Goal: Task Accomplishment & Management: Use online tool/utility

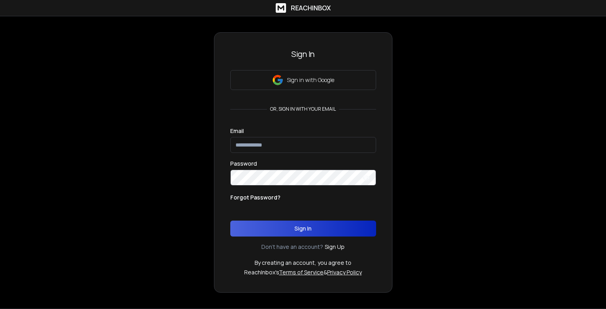
click at [298, 88] on button "Sign in with Google" at bounding box center [303, 80] width 146 height 20
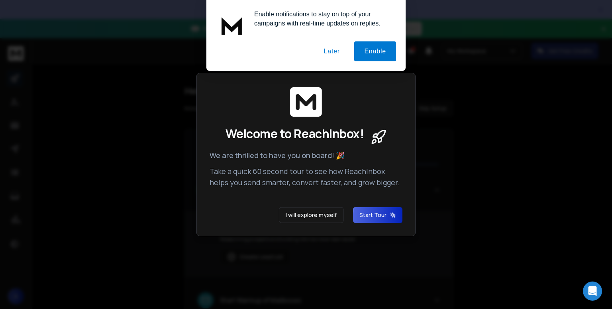
click at [337, 49] on button "Later" at bounding box center [332, 51] width 36 height 20
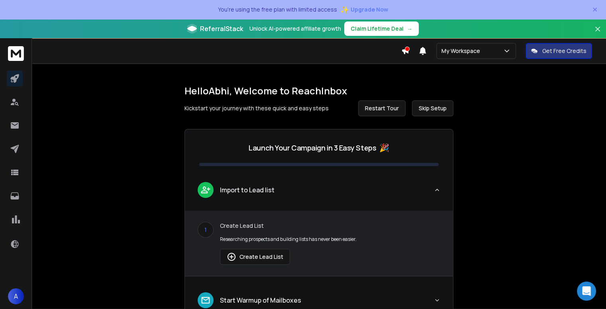
click at [596, 31] on icon "Close banner" at bounding box center [598, 29] width 5 height 5
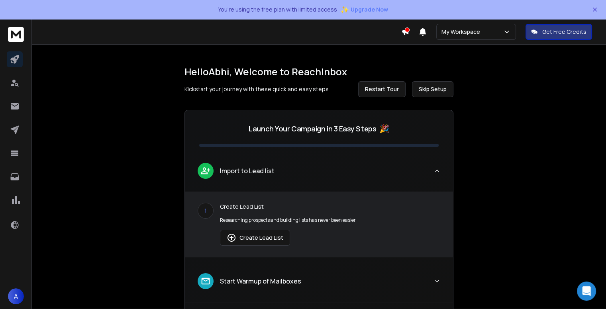
click at [593, 5] on button "Close notification" at bounding box center [595, 9] width 6 height 19
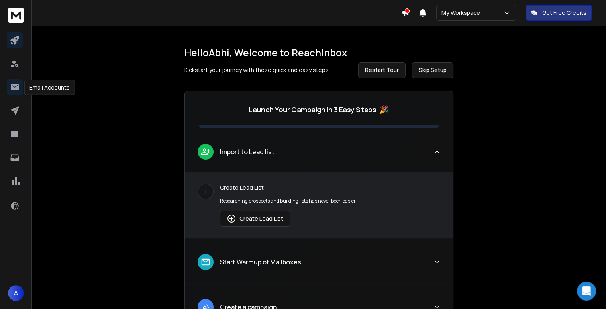
click at [8, 93] on link at bounding box center [15, 87] width 16 height 16
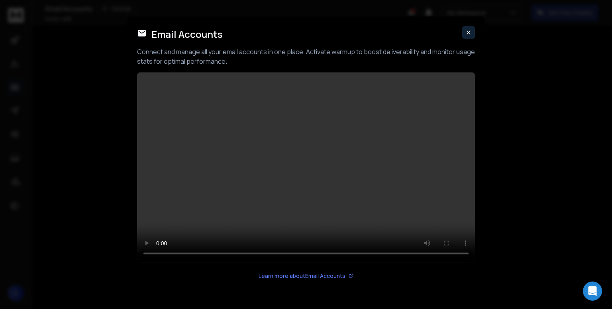
click at [467, 32] on icon at bounding box center [469, 33] width 6 height 6
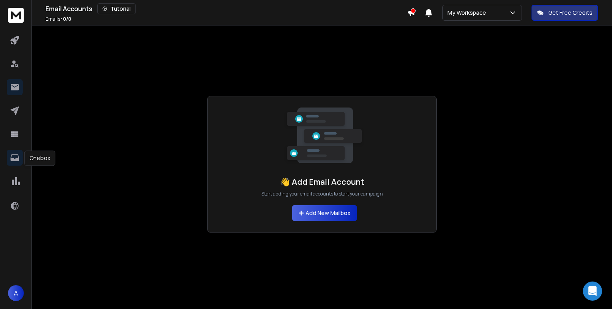
click at [10, 157] on icon at bounding box center [15, 158] width 10 height 10
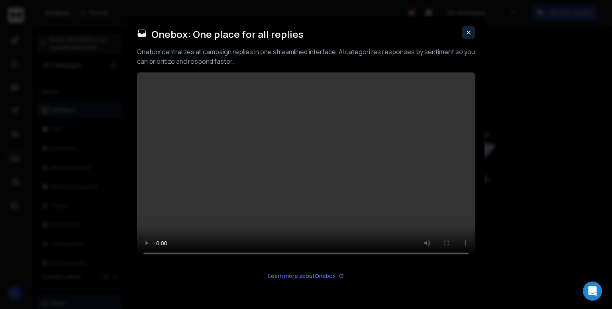
click at [469, 33] on icon at bounding box center [469, 33] width 6 height 6
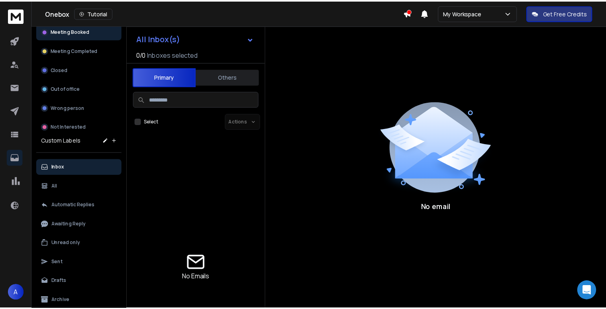
scroll to position [149, 0]
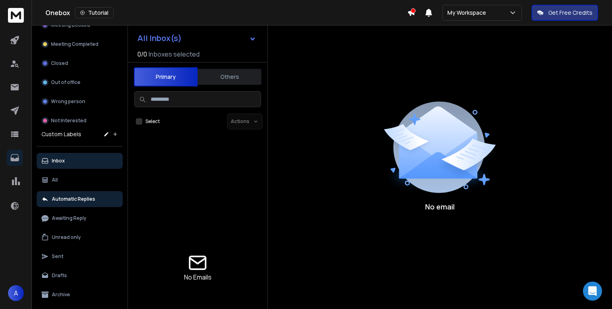
click at [58, 196] on p "Automatic Replies" at bounding box center [73, 199] width 43 height 6
click at [10, 183] on icon at bounding box center [16, 181] width 12 height 12
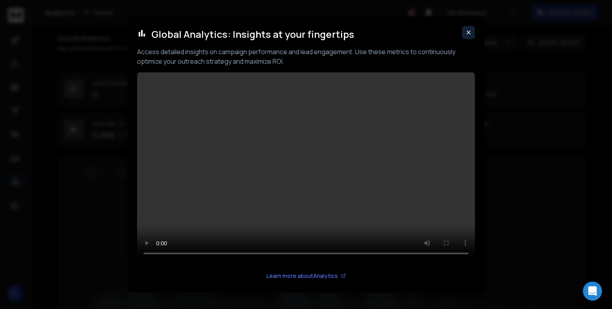
click at [465, 35] on button at bounding box center [469, 32] width 13 height 13
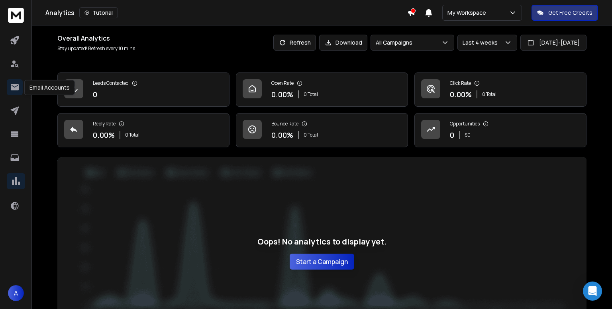
click at [15, 87] on icon at bounding box center [15, 87] width 8 height 6
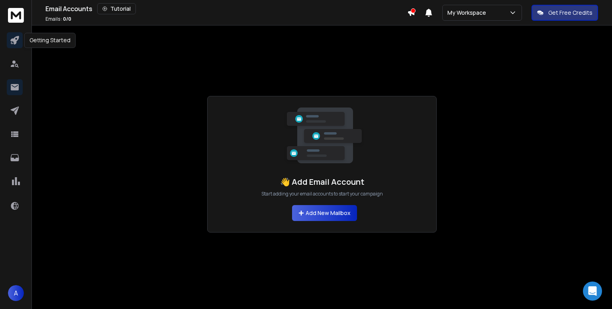
click at [14, 47] on link at bounding box center [15, 40] width 16 height 16
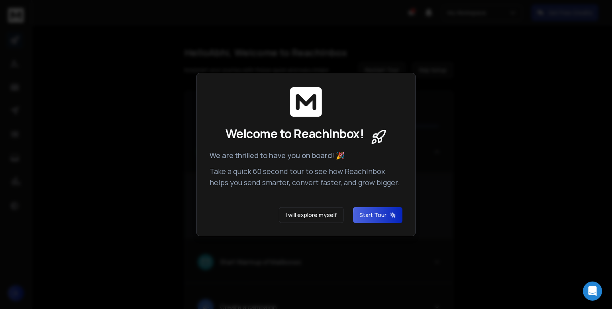
click at [362, 224] on div "Dialog Title Welcome to ReachInbox! We are thrilled to have you on board! 🎉 Tak…" at bounding box center [306, 154] width 219 height 163
click at [367, 220] on button "Start Tour" at bounding box center [377, 215] width 49 height 16
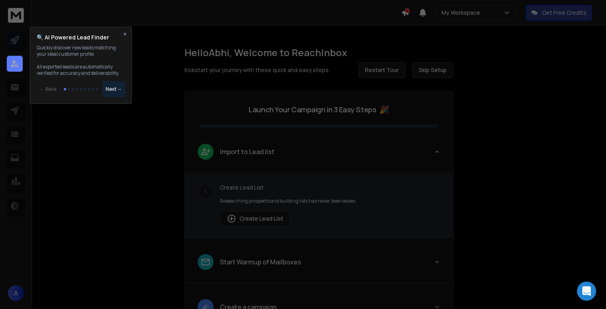
click at [108, 91] on button "Next →" at bounding box center [113, 89] width 23 height 16
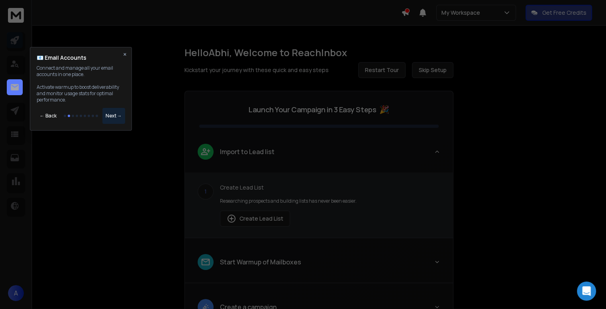
click at [120, 117] on button "Next →" at bounding box center [113, 116] width 23 height 16
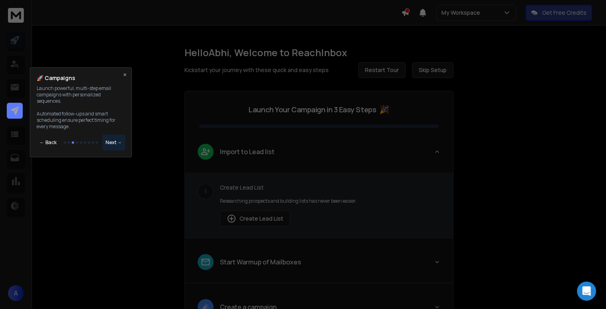
click at [116, 144] on button "Next →" at bounding box center [113, 143] width 23 height 16
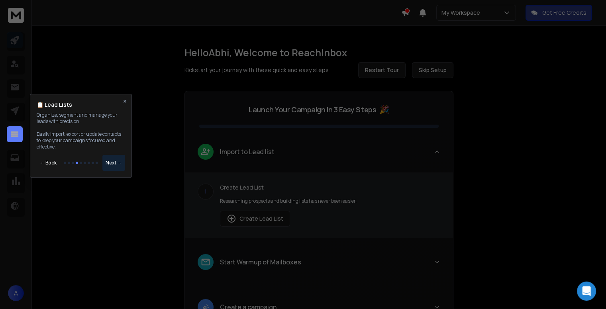
click at [113, 164] on button "Next →" at bounding box center [113, 163] width 23 height 16
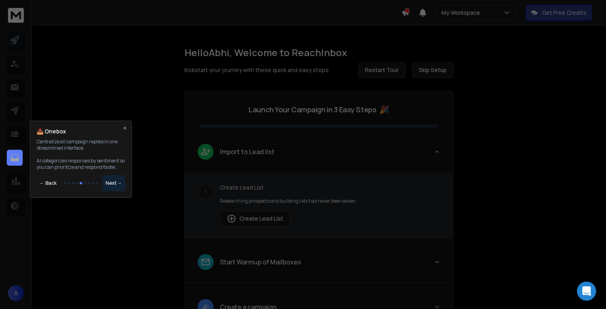
click at [112, 177] on button "Next →" at bounding box center [113, 183] width 23 height 16
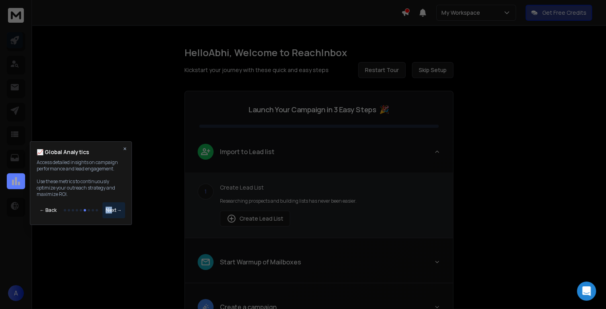
drag, startPoint x: 102, startPoint y: 221, endPoint x: 112, endPoint y: 209, distance: 15.6
click at [112, 209] on div "📈 Global Analytics × Access detailed insights on campaign performance and lead …" at bounding box center [81, 184] width 102 height 84
click at [112, 209] on button "Next →" at bounding box center [113, 211] width 23 height 16
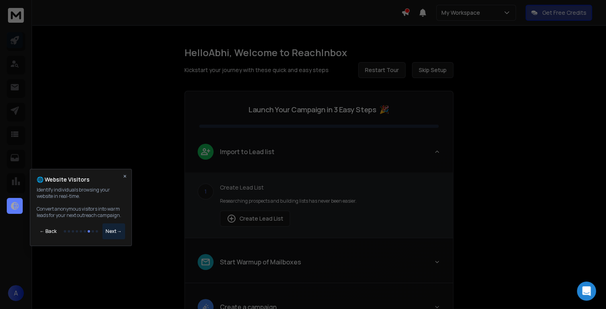
click at [112, 236] on button "Next →" at bounding box center [113, 232] width 23 height 16
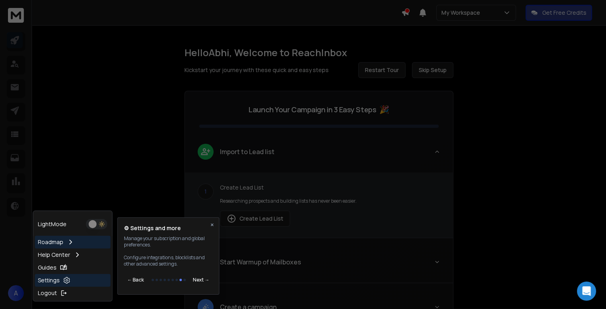
click at [92, 225] on button "button" at bounding box center [97, 224] width 22 height 10
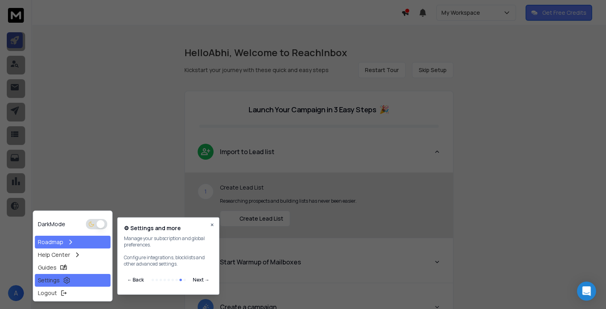
click at [124, 161] on div "Hello Abhi , Welcome to ReachInbox Kickstart your journey with these quick and …" at bounding box center [319, 187] width 549 height 308
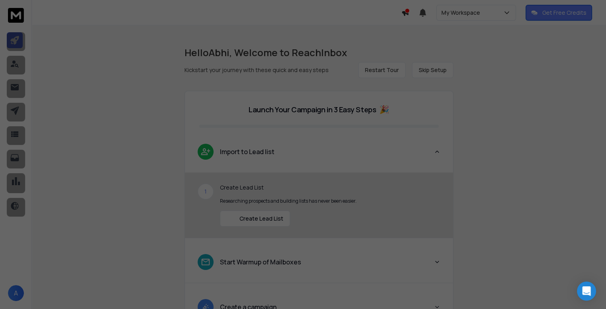
click at [124, 161] on div "Hello Abhi , Welcome to ReachInbox Kickstart your journey with these quick and …" at bounding box center [319, 187] width 549 height 308
click at [91, 96] on div "Hello Abhi , Welcome to ReachInbox Kickstart your journey with these quick and …" at bounding box center [319, 187] width 549 height 308
click at [343, 79] on div "Hello Abhi , Welcome to ReachInbox Kickstart your journey with these quick and …" at bounding box center [319, 63] width 269 height 35
click at [392, 224] on div "Create Lead List" at bounding box center [330, 219] width 220 height 16
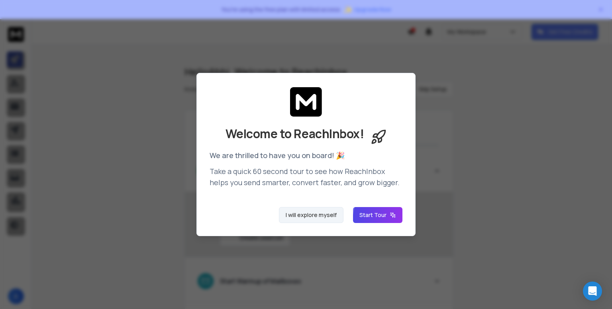
click at [315, 217] on button "I will explore myself" at bounding box center [311, 215] width 65 height 16
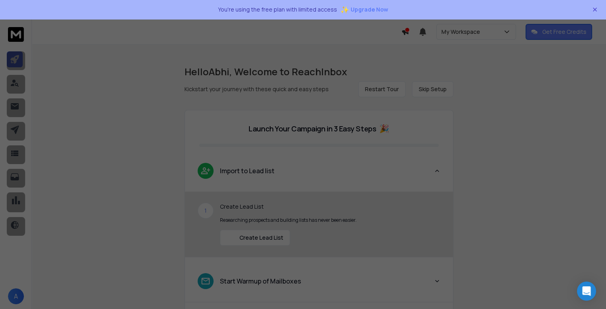
click at [592, 8] on icon "Close notification" at bounding box center [595, 9] width 6 height 6
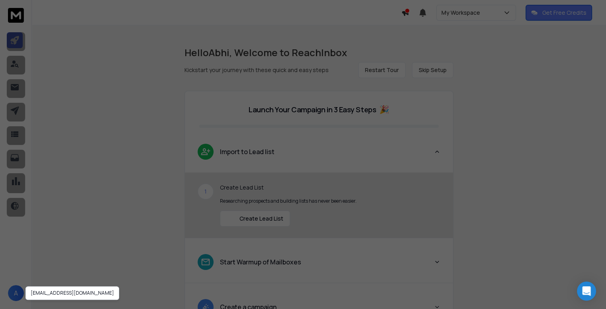
click at [12, 291] on span "A" at bounding box center [16, 293] width 16 height 16
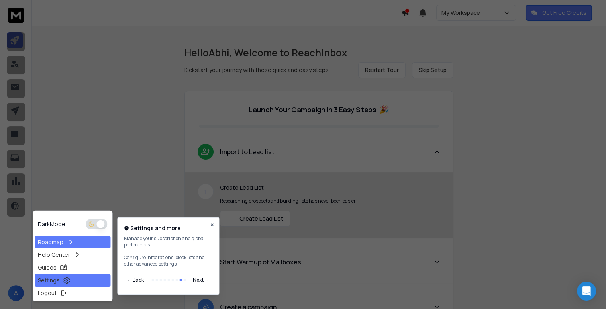
click at [100, 219] on button "button" at bounding box center [97, 224] width 22 height 10
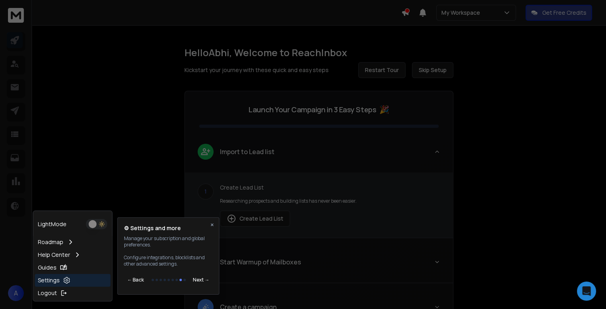
click at [215, 222] on div "⚙ Settings and more × Manage your subscription and global preferences. Configur…" at bounding box center [168, 256] width 102 height 77
click at [214, 223] on div "⚙ Settings and more × Manage your subscription and global preferences. Configur…" at bounding box center [168, 256] width 102 height 77
click at [213, 221] on button "×" at bounding box center [213, 224] width 4 height 7
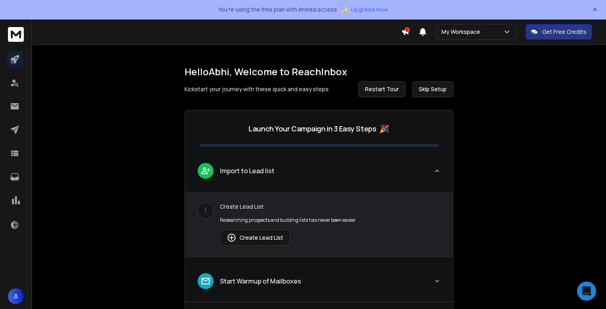
click at [597, 16] on button "Close notification" at bounding box center [595, 9] width 6 height 19
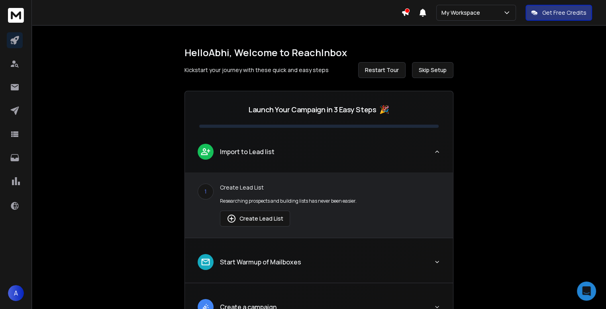
scroll to position [39, 0]
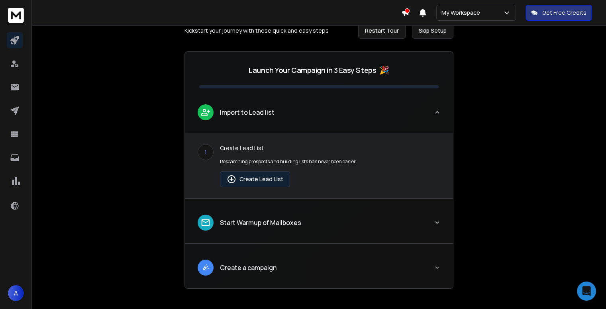
click at [267, 185] on button "Create Lead List" at bounding box center [255, 179] width 70 height 16
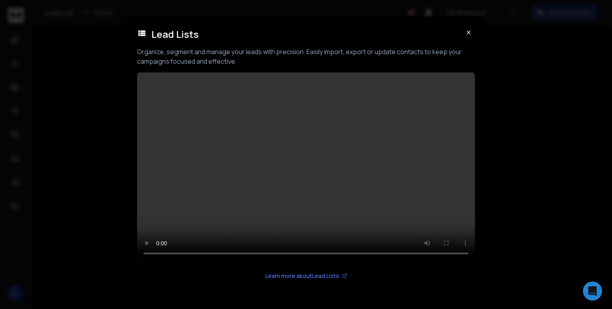
click at [252, 156] on video at bounding box center [306, 168] width 338 height 190
click at [350, 142] on video at bounding box center [306, 168] width 338 height 190
click at [348, 175] on video at bounding box center [306, 168] width 338 height 190
click at [466, 28] on button at bounding box center [469, 32] width 13 height 13
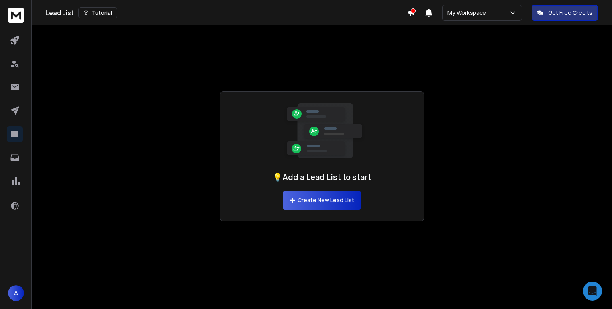
click at [27, 86] on div "A" at bounding box center [16, 154] width 32 height 309
click at [21, 89] on link at bounding box center [15, 87] width 16 height 16
